Goal: Task Accomplishment & Management: Manage account settings

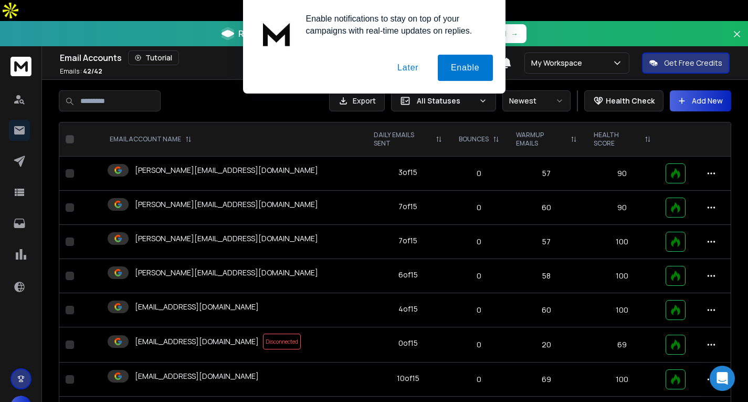
click at [417, 66] on button "Later" at bounding box center [407, 68] width 47 height 26
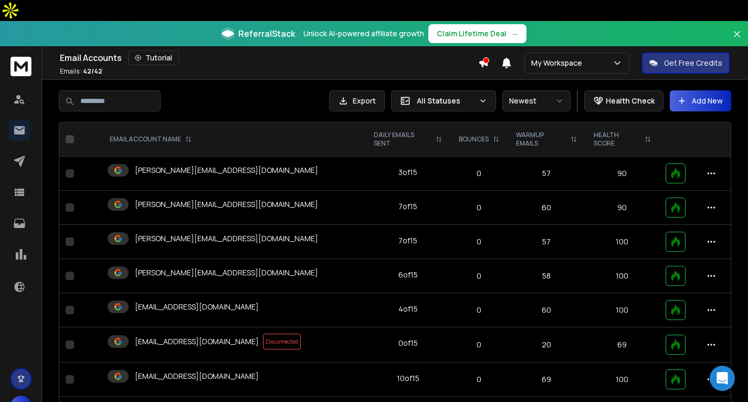
click at [688, 90] on button "Add New" at bounding box center [700, 100] width 61 height 21
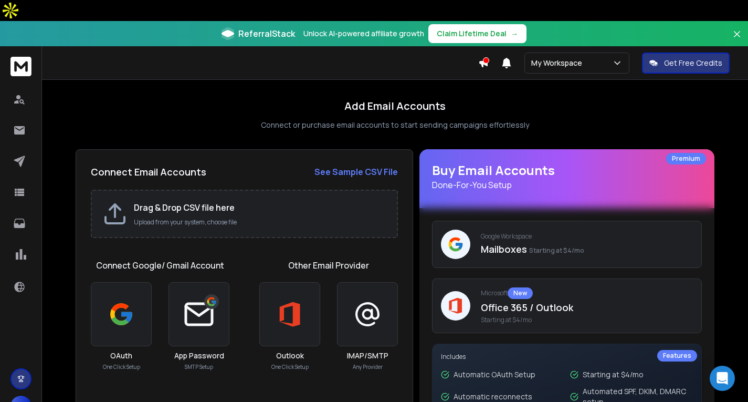
click at [117, 305] on icon at bounding box center [121, 314] width 26 height 32
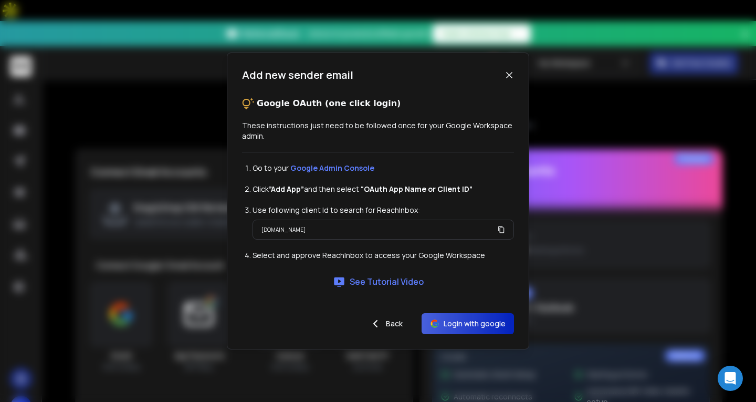
click at [457, 316] on button "Login with google" at bounding box center [468, 323] width 92 height 21
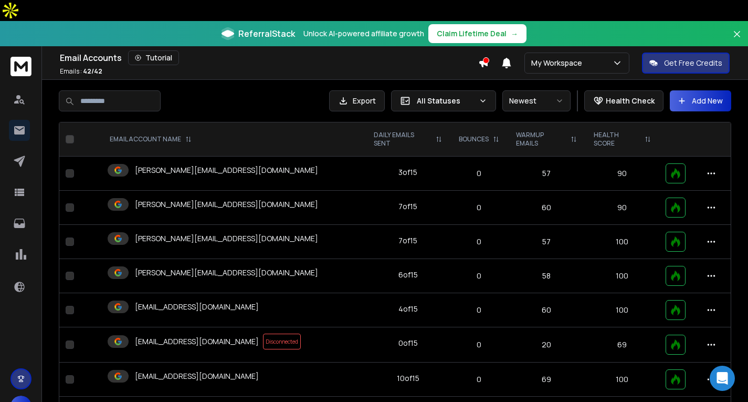
click at [684, 97] on icon at bounding box center [681, 100] width 7 height 7
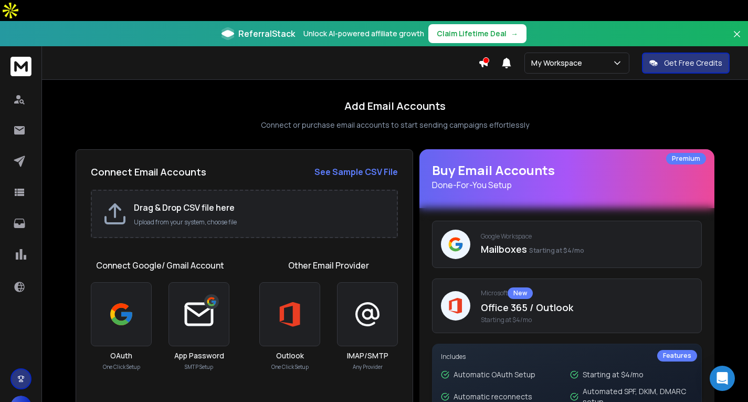
click at [130, 301] on icon at bounding box center [121, 314] width 26 height 32
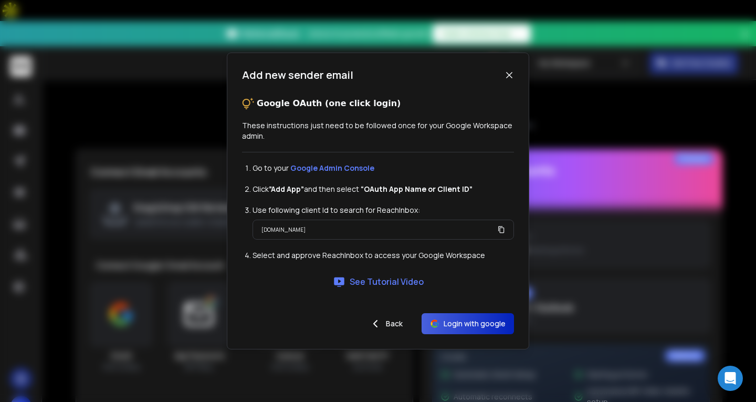
click at [451, 314] on button "Login with google" at bounding box center [468, 323] width 92 height 21
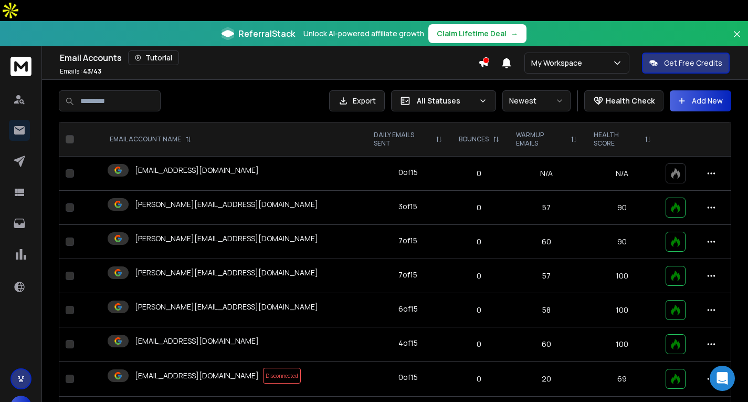
click at [666, 163] on div at bounding box center [676, 173] width 20 height 20
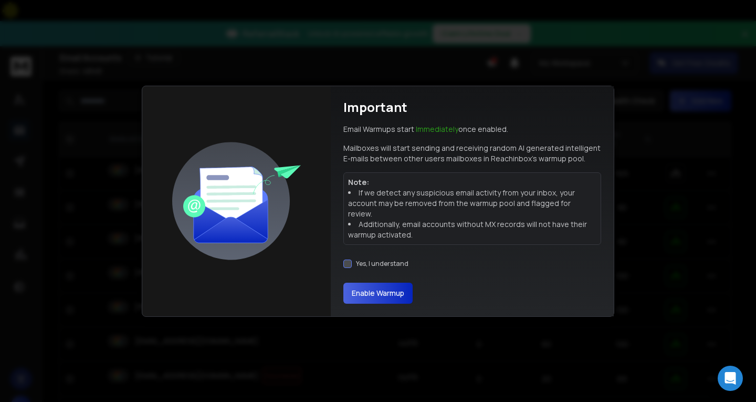
click at [347, 259] on button "Yes, I understand" at bounding box center [347, 263] width 8 height 8
click at [360, 282] on button "Enable Warmup" at bounding box center [377, 292] width 69 height 21
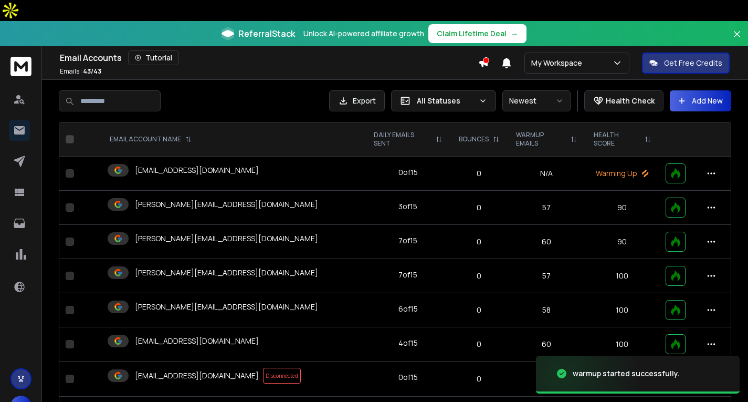
click at [710, 90] on button "Add New" at bounding box center [700, 100] width 61 height 21
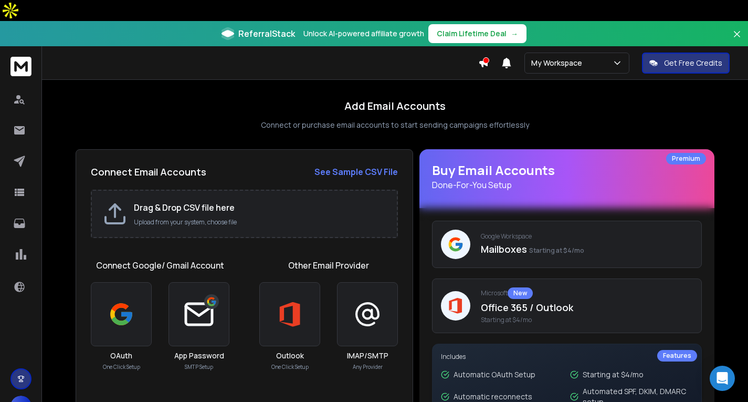
click at [119, 298] on icon at bounding box center [121, 314] width 26 height 32
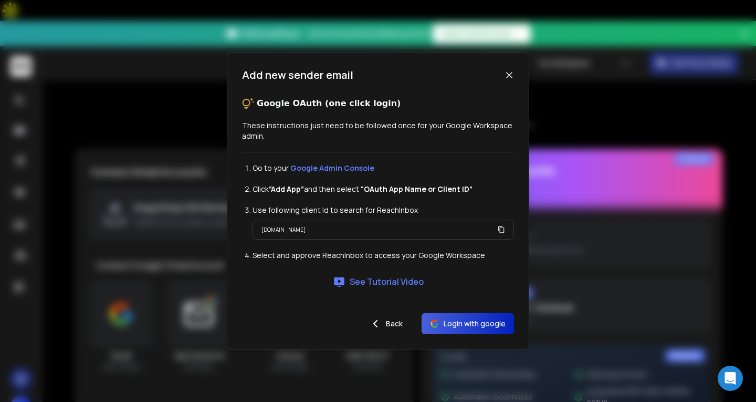
click at [471, 328] on button "Login with google" at bounding box center [468, 323] width 92 height 21
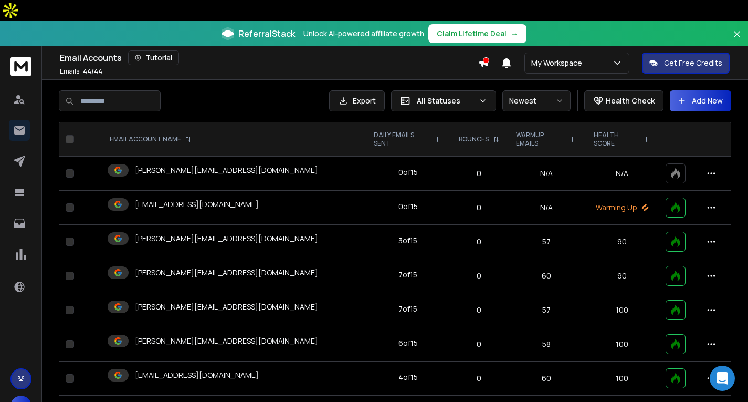
click at [666, 163] on div at bounding box center [676, 173] width 20 height 20
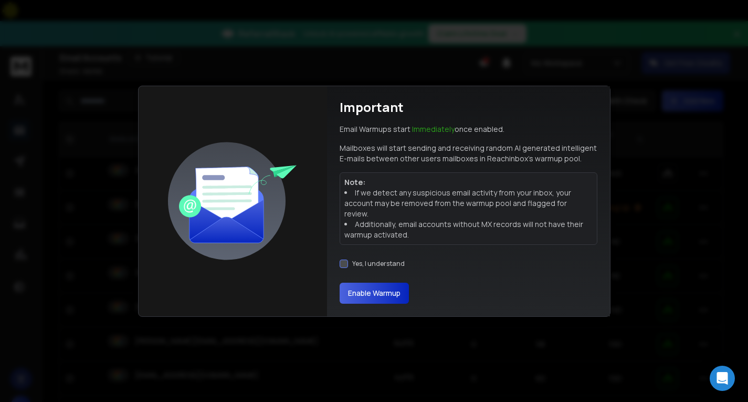
scroll to position [6, 0]
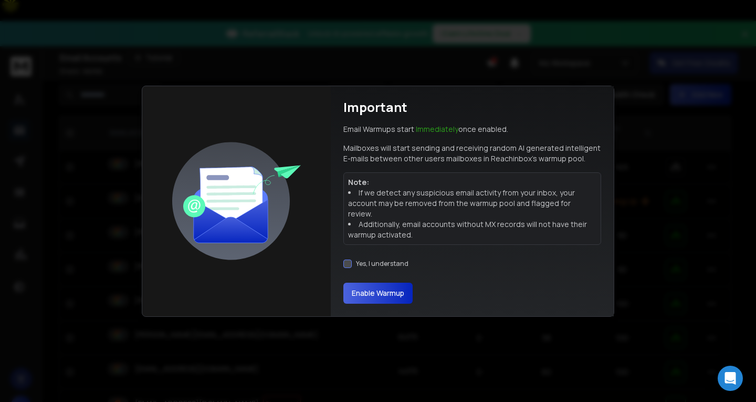
click at [361, 259] on label "Yes, I understand" at bounding box center [382, 263] width 53 height 8
click at [349, 262] on button "Yes, I understand" at bounding box center [347, 263] width 8 height 8
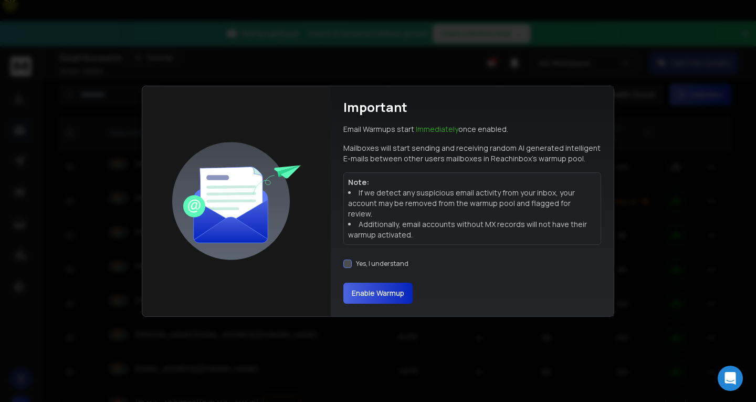
click at [349, 262] on button "Yes, I understand" at bounding box center [347, 263] width 8 height 8
click at [377, 297] on button "Enable Warmup" at bounding box center [377, 292] width 69 height 21
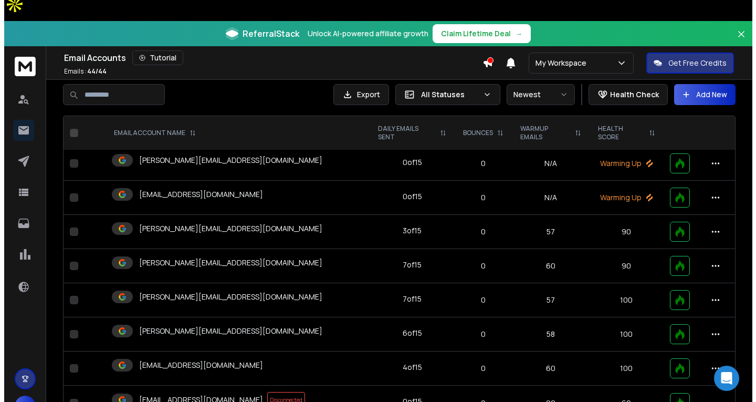
scroll to position [0, 0]
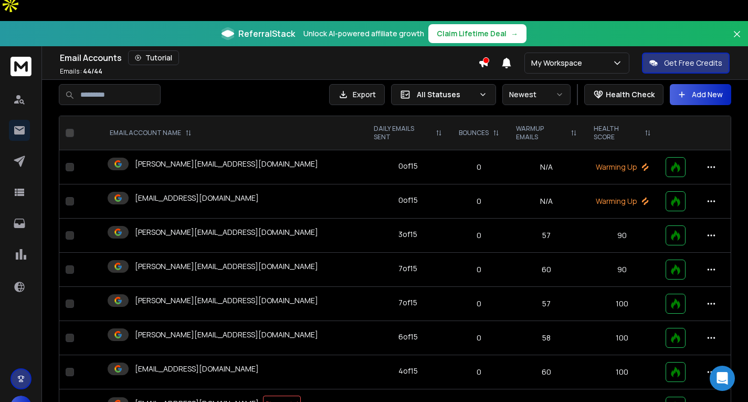
click at [666, 259] on div at bounding box center [676, 269] width 20 height 20
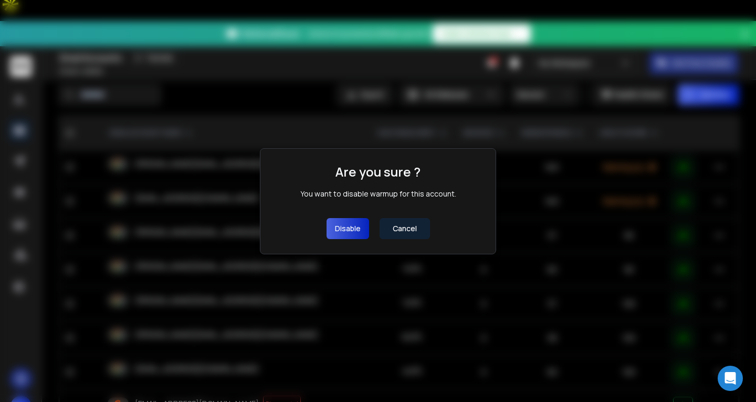
click at [417, 225] on button "Cancel" at bounding box center [405, 228] width 50 height 21
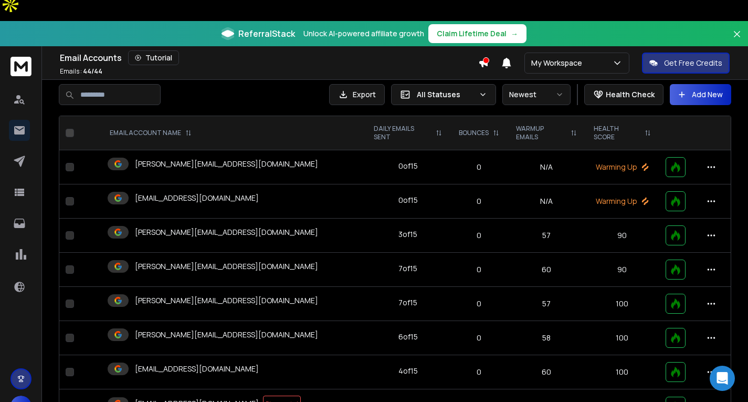
click at [611, 253] on td "90" at bounding box center [622, 270] width 74 height 34
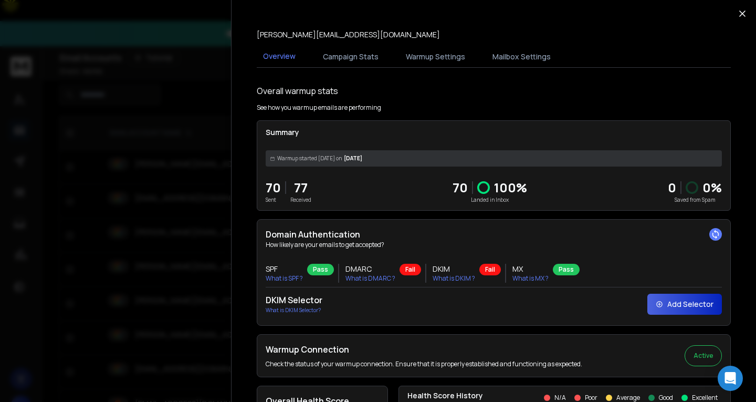
click at [740, 15] on icon "button" at bounding box center [742, 13] width 5 height 5
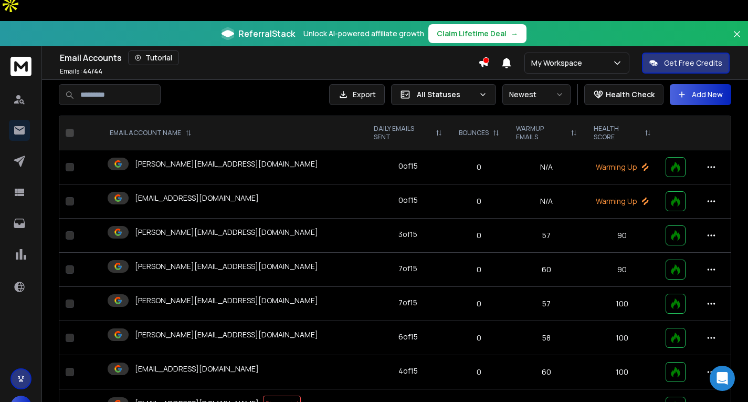
click at [600, 221] on td "90" at bounding box center [622, 235] width 74 height 34
